Goal: Information Seeking & Learning: Find specific fact

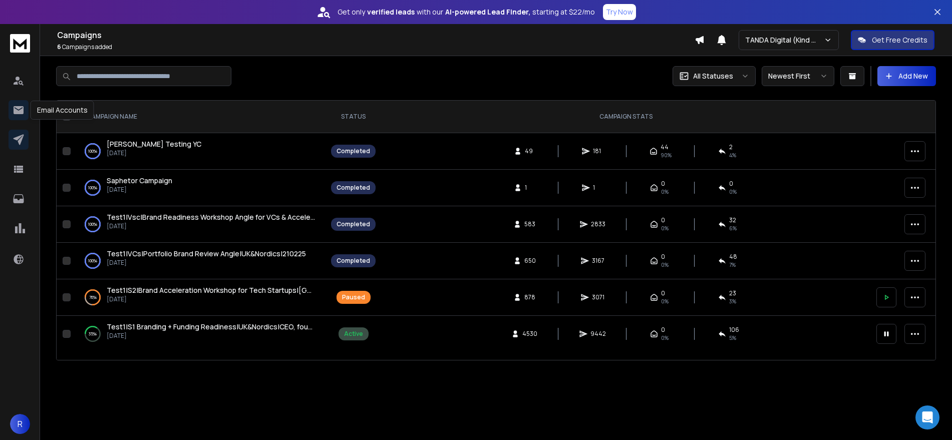
click at [17, 114] on icon at bounding box center [19, 110] width 10 height 8
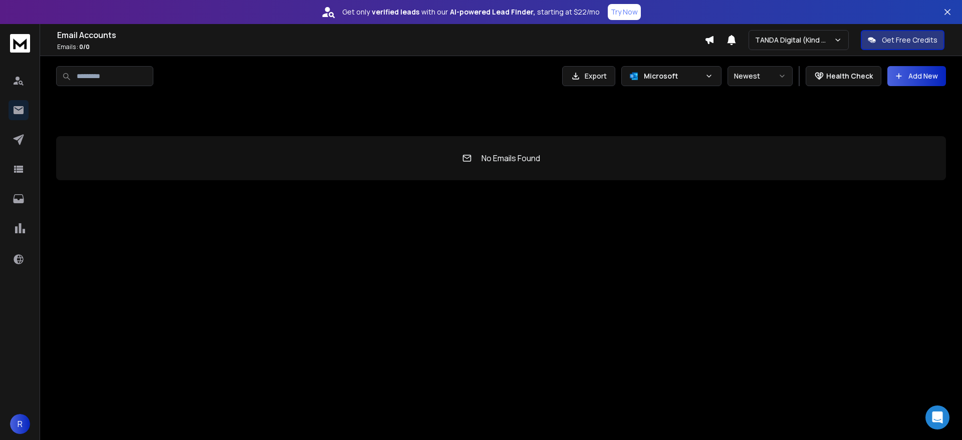
click at [663, 79] on p "Microsoft" at bounding box center [672, 76] width 57 height 10
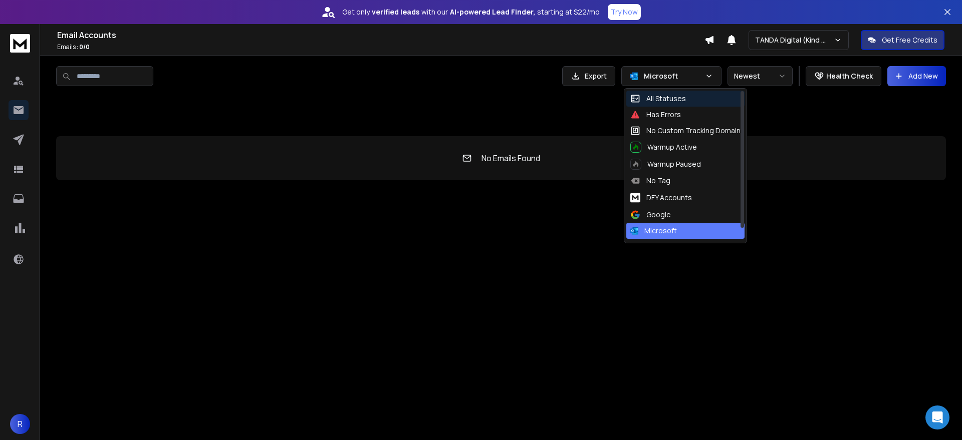
click at [658, 98] on div "All Statuses" at bounding box center [658, 99] width 56 height 10
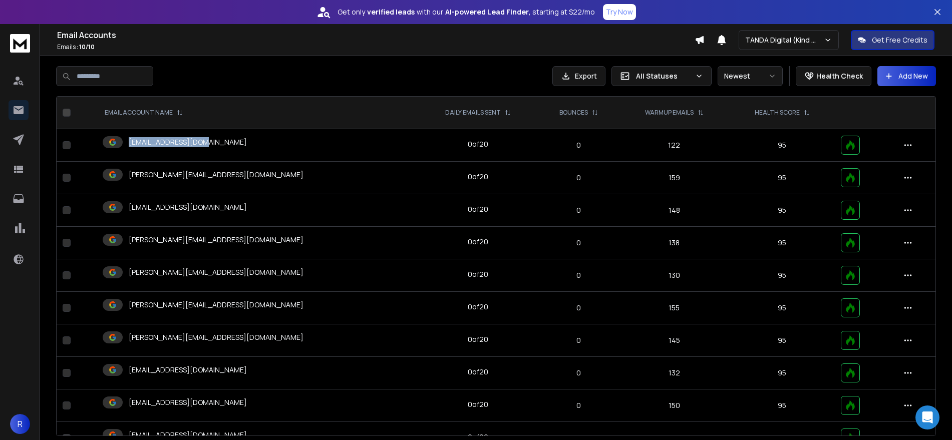
drag, startPoint x: 204, startPoint y: 141, endPoint x: 128, endPoint y: 147, distance: 75.9
click at [128, 147] on div "js@kindstudiouk.com" at bounding box center [257, 142] width 309 height 12
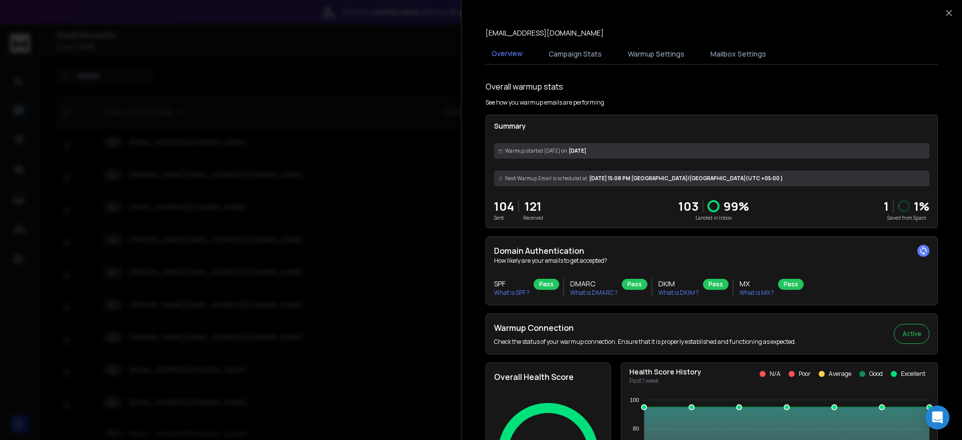
click at [533, 33] on p "js@kindstudiouk.com" at bounding box center [544, 33] width 118 height 10
copy p "js@kindstudiouk.com"
click at [284, 60] on div at bounding box center [481, 220] width 962 height 440
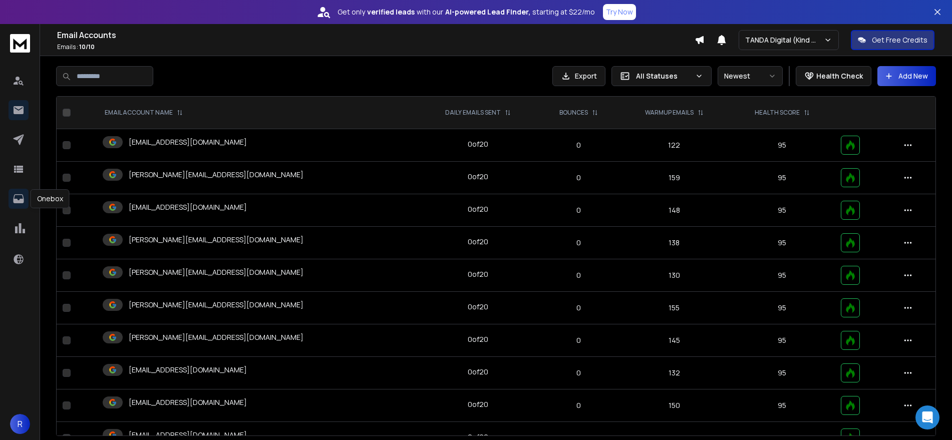
click at [18, 207] on link at bounding box center [19, 199] width 20 height 20
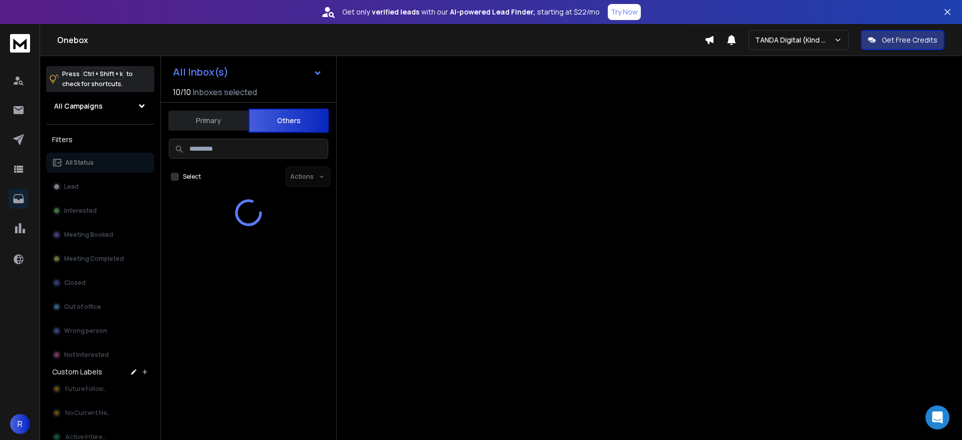
click at [280, 126] on button "Others" at bounding box center [288, 121] width 80 height 24
click at [281, 112] on button "Others" at bounding box center [288, 121] width 80 height 24
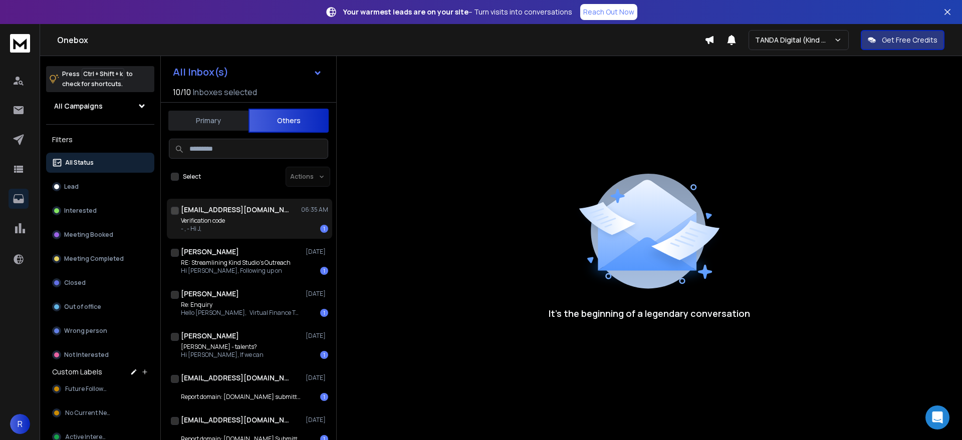
click at [248, 220] on div "Verification code - , - Hi J, 1" at bounding box center [254, 225] width 147 height 16
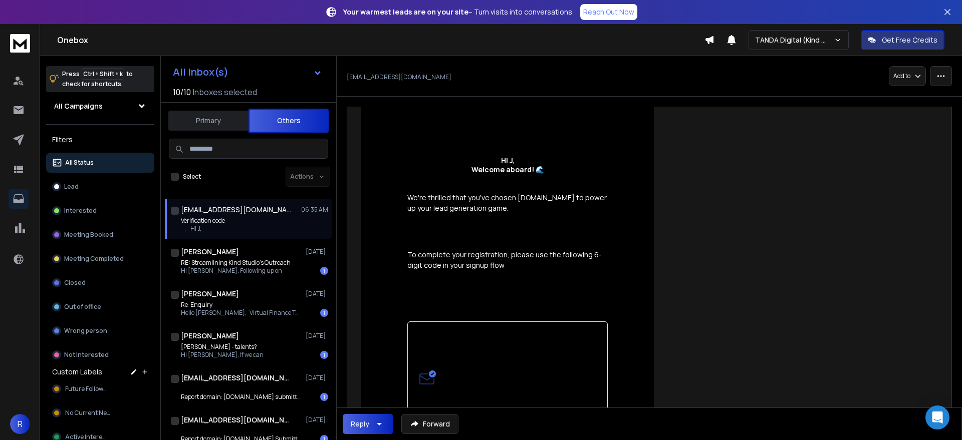
scroll to position [541, 0]
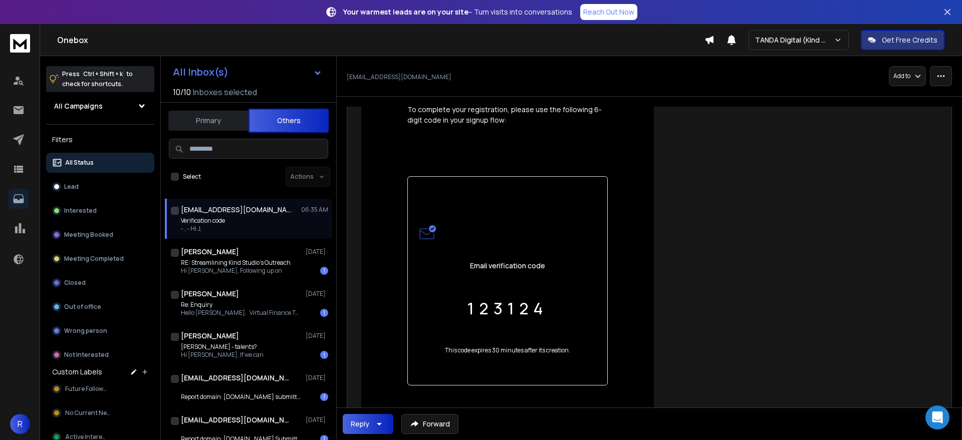
click at [497, 304] on div "123124" at bounding box center [507, 308] width 179 height 19
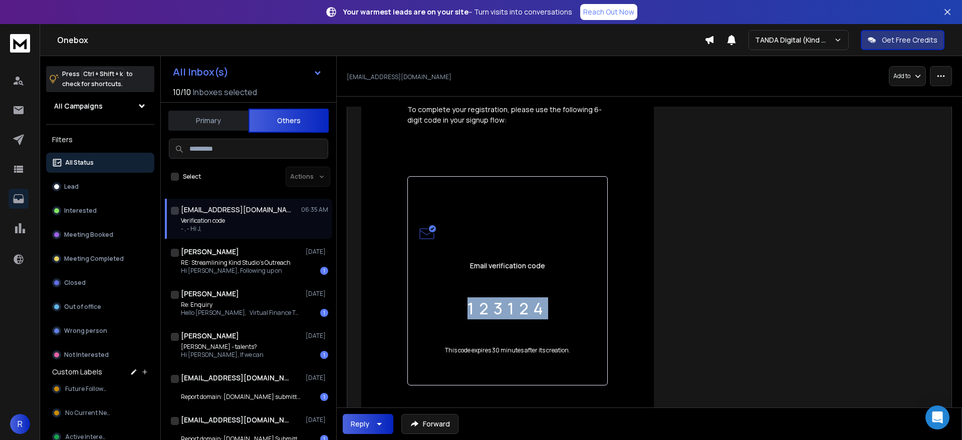
copy div "123124"
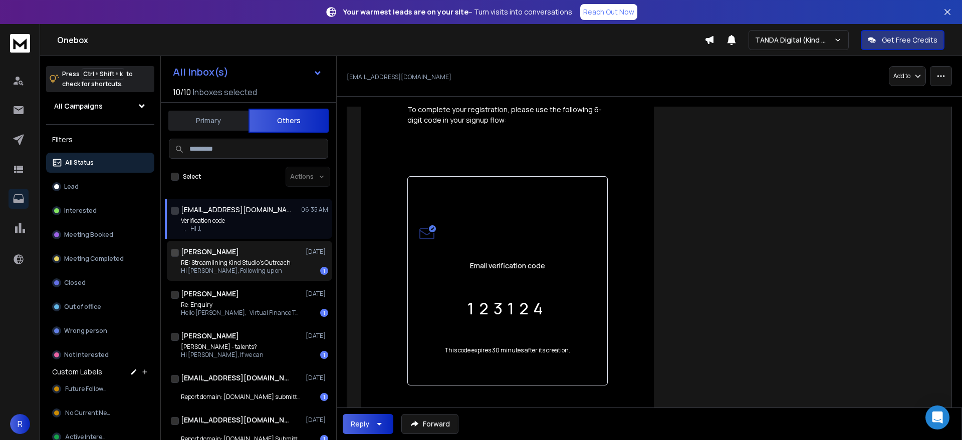
click at [247, 244] on div "[PERSON_NAME] [DATE] RE: Streamlining Kind Studio’s Outreach Hi [PERSON_NAME], …" at bounding box center [249, 261] width 165 height 40
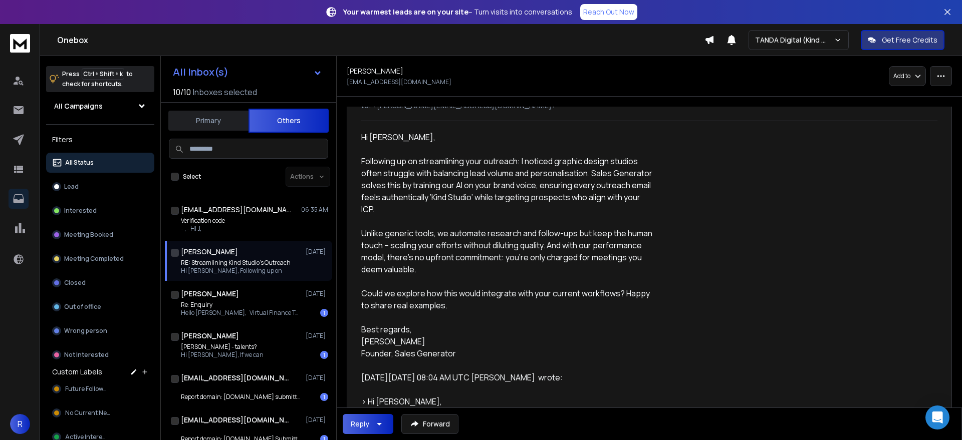
scroll to position [85, 0]
